Goal: Task Accomplishment & Management: Manage account settings

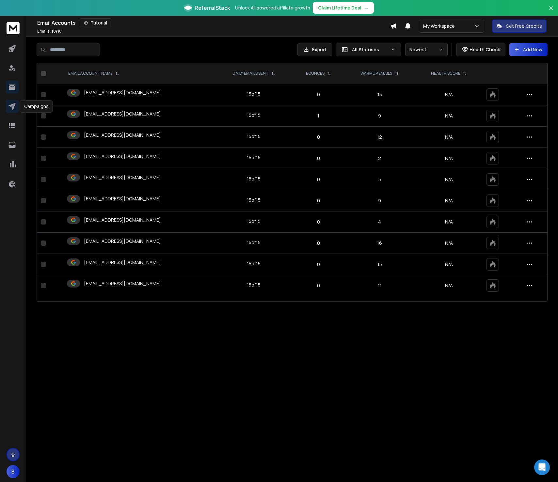
click at [8, 104] on icon at bounding box center [12, 107] width 8 height 8
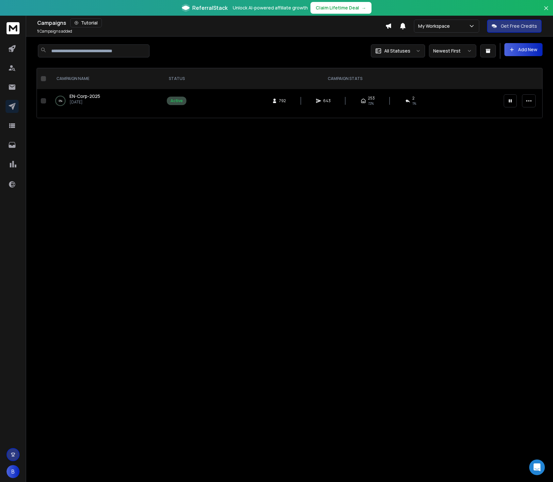
click at [109, 104] on div "0 % EN-Corp-2025 7 days ago" at bounding box center [105, 101] width 101 height 16
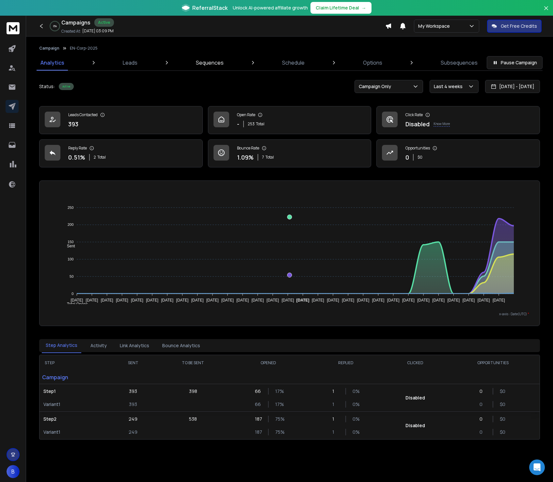
click at [218, 64] on p "Sequences" at bounding box center [210, 63] width 28 height 8
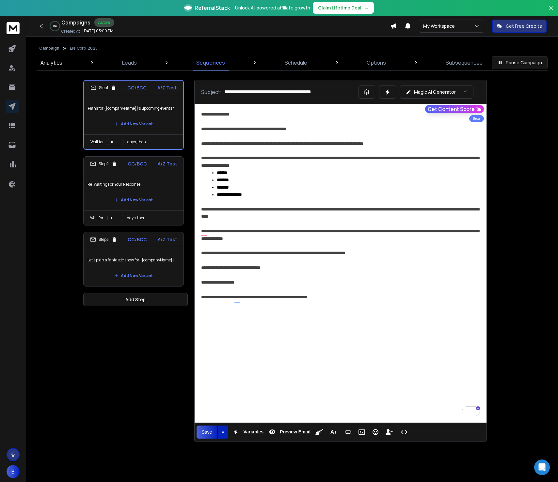
click at [60, 62] on p "Analytics" at bounding box center [51, 63] width 22 height 8
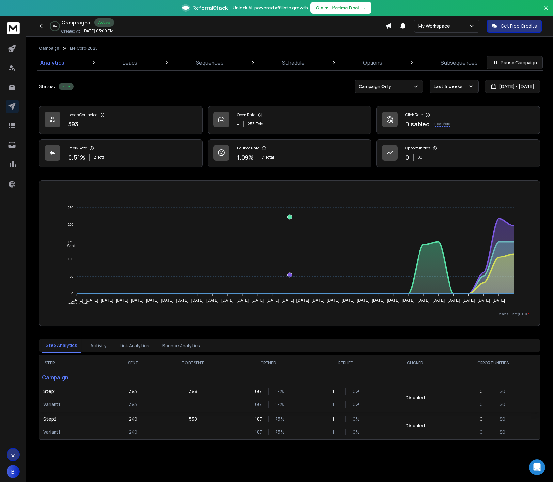
click at [175, 348] on button "Bounce Analytics" at bounding box center [181, 346] width 46 height 14
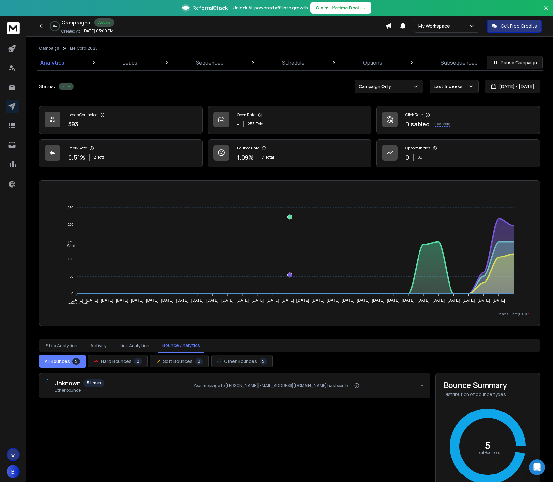
scroll to position [89, 0]
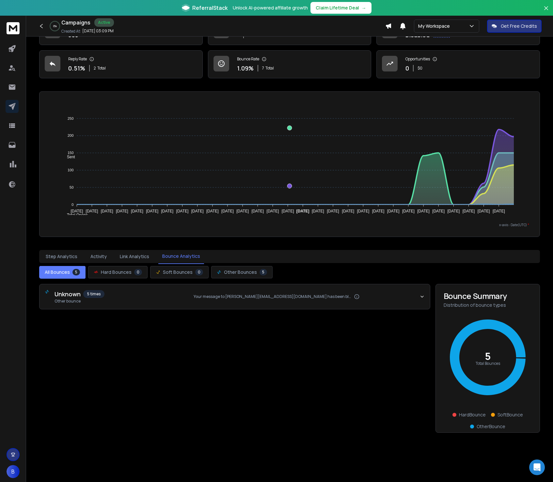
click at [241, 276] on button "Other Bounces 5" at bounding box center [241, 272] width 61 height 12
click at [343, 299] on span "Your message to [PERSON_NAME][EMAIL_ADDRESS][DOMAIN_NAME] has been blocked. See…" at bounding box center [273, 296] width 158 height 5
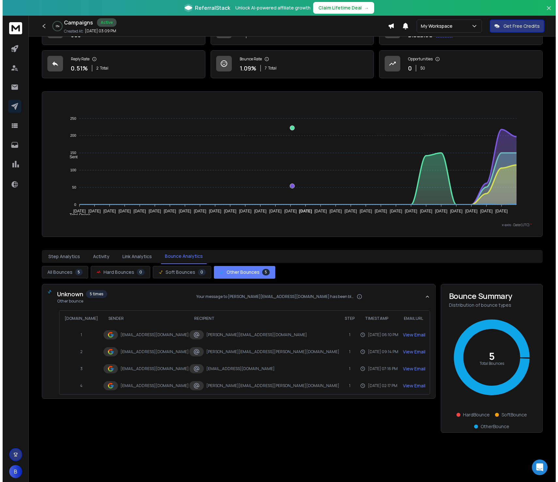
scroll to position [0, 0]
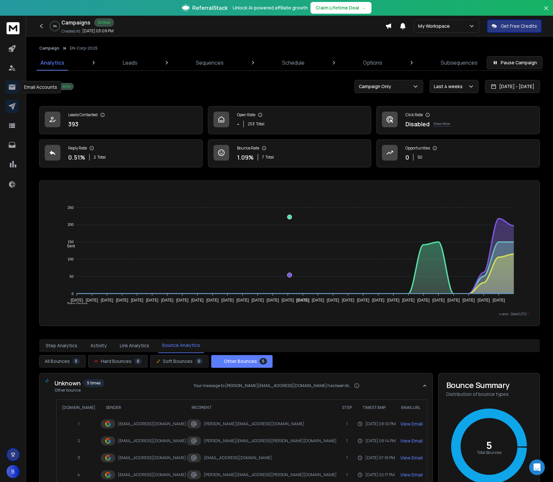
click at [12, 87] on icon at bounding box center [12, 87] width 8 height 8
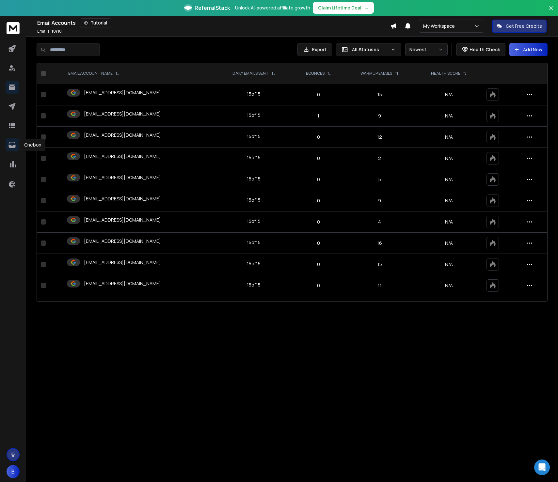
click at [12, 149] on link at bounding box center [12, 144] width 13 height 13
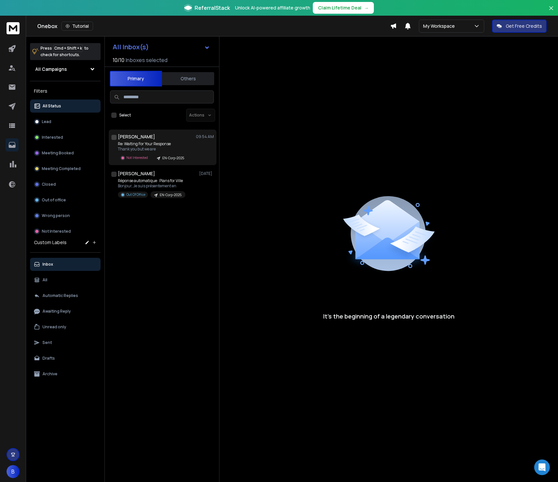
click at [200, 139] on div "Sophie Vigne 09:54 AM" at bounding box center [166, 137] width 96 height 7
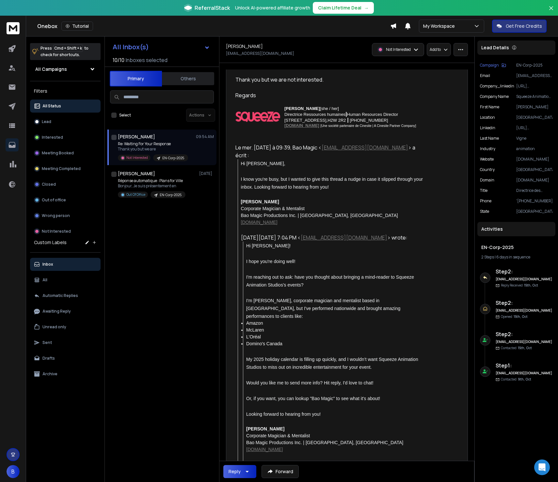
scroll to position [31, 0]
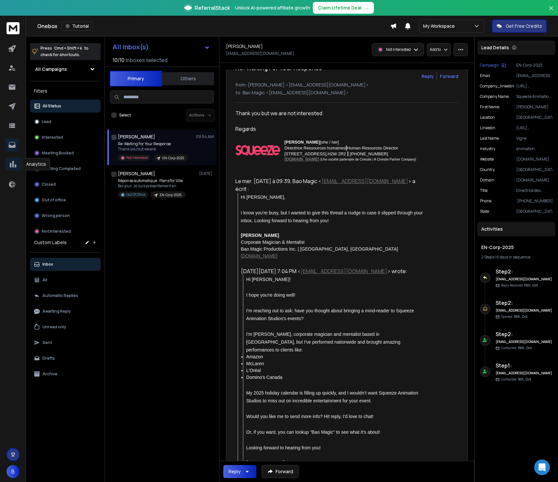
click at [13, 165] on icon at bounding box center [13, 164] width 7 height 7
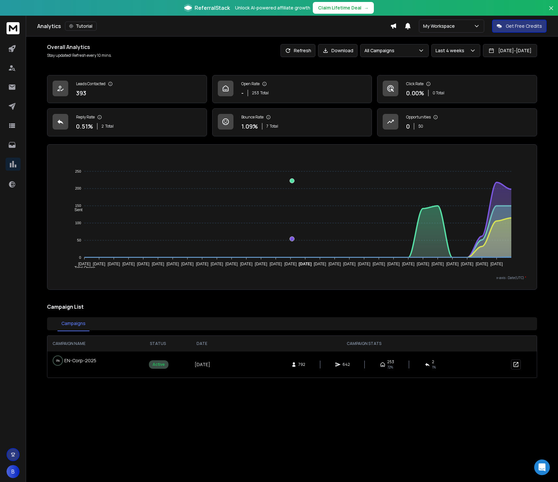
click at [97, 366] on td "0 % EN-Corp-2025" at bounding box center [90, 361] width 87 height 18
click at [93, 361] on td "0 % EN-Corp-2025" at bounding box center [90, 361] width 87 height 18
click at [517, 364] on icon at bounding box center [515, 365] width 5 height 5
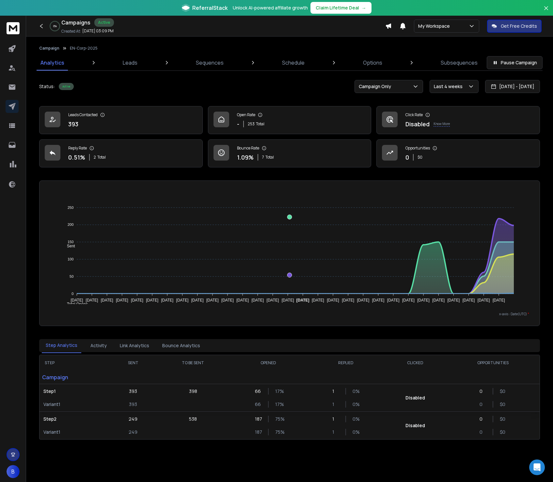
click at [87, 346] on button "Activity" at bounding box center [99, 346] width 24 height 14
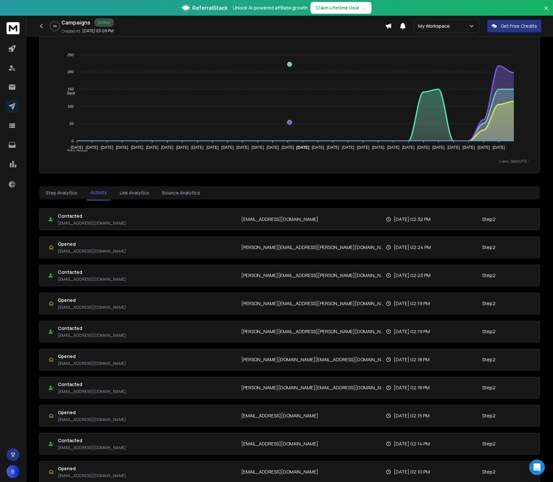
scroll to position [186, 0]
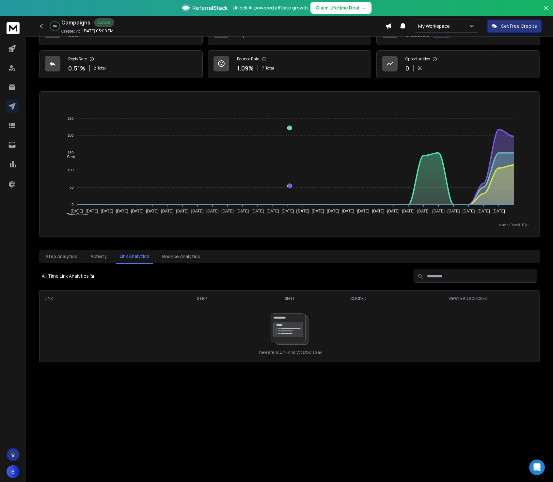
click at [185, 258] on button "Bounce Analytics" at bounding box center [181, 257] width 46 height 14
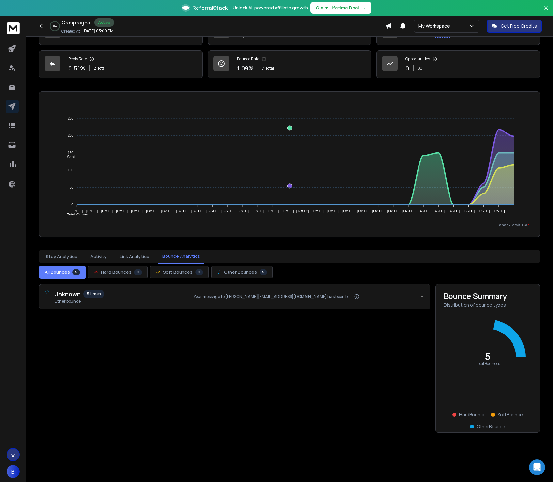
click at [60, 257] on button "Step Analytics" at bounding box center [62, 257] width 40 height 14
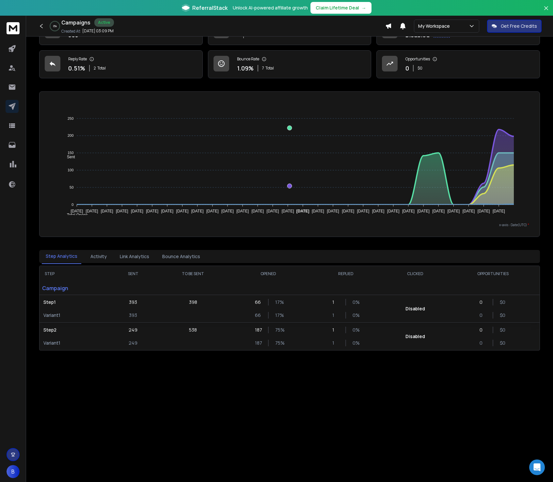
scroll to position [0, 0]
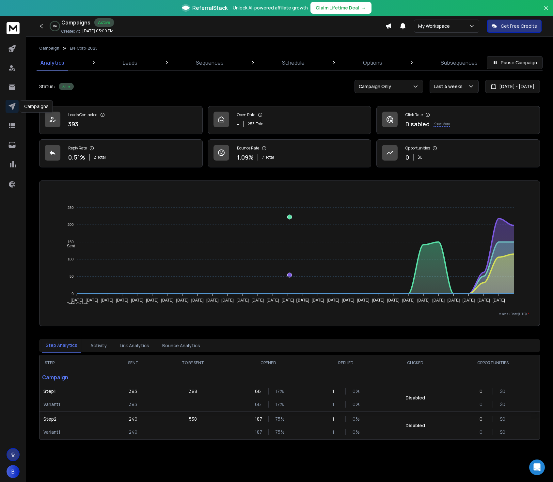
click at [9, 110] on icon at bounding box center [12, 107] width 8 height 8
